Goal: Navigation & Orientation: Find specific page/section

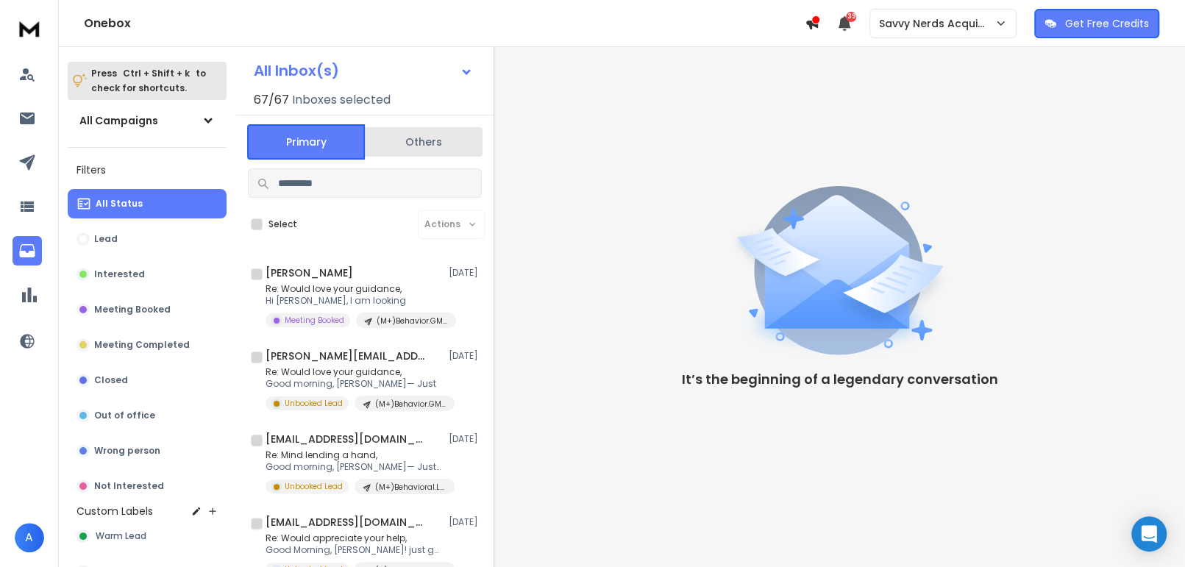
click at [666, 246] on div "It’s the beginning of a legendary conversation" at bounding box center [839, 288] width 691 height 482
